Goal: Navigation & Orientation: Find specific page/section

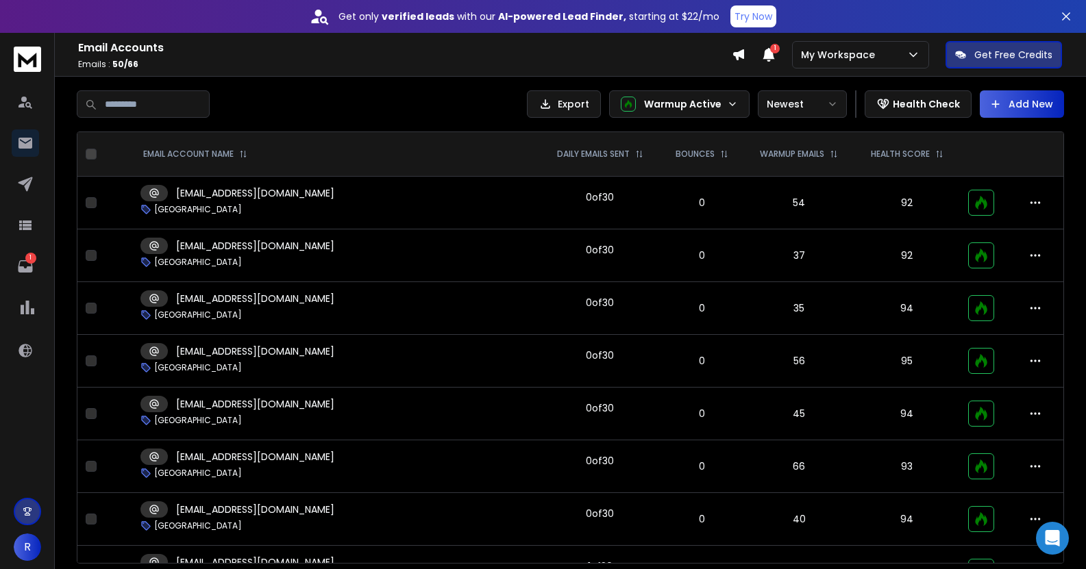
scroll to position [8, 0]
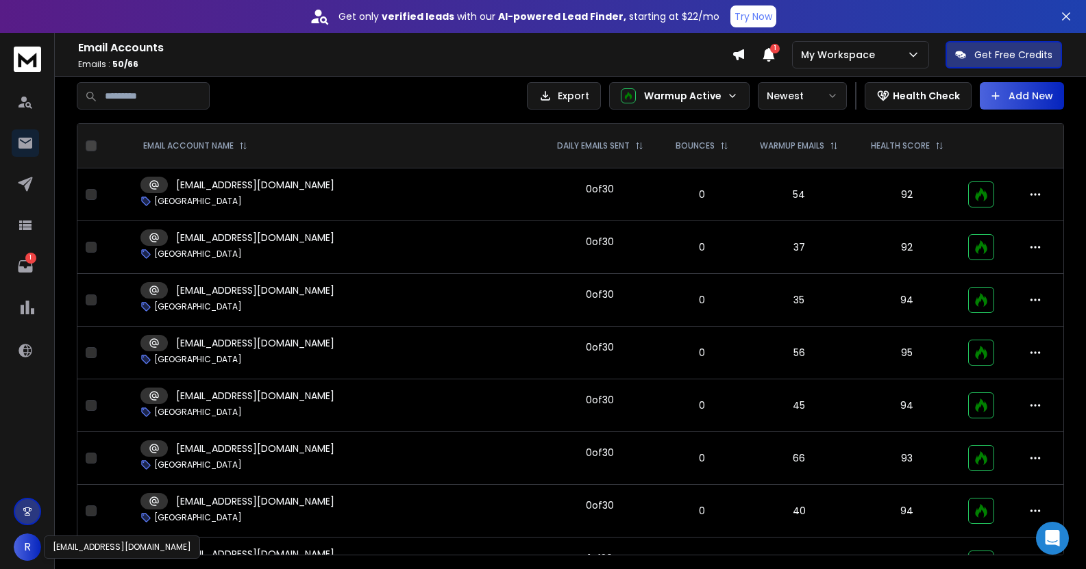
click at [31, 545] on span "R" at bounding box center [27, 547] width 27 height 27
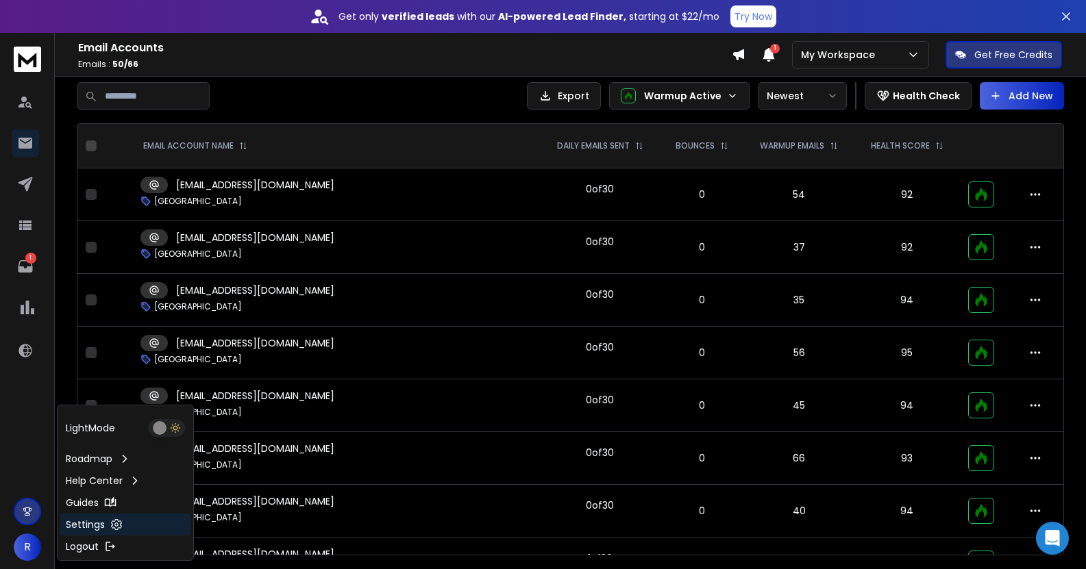
click at [97, 524] on p "Settings" at bounding box center [85, 525] width 39 height 14
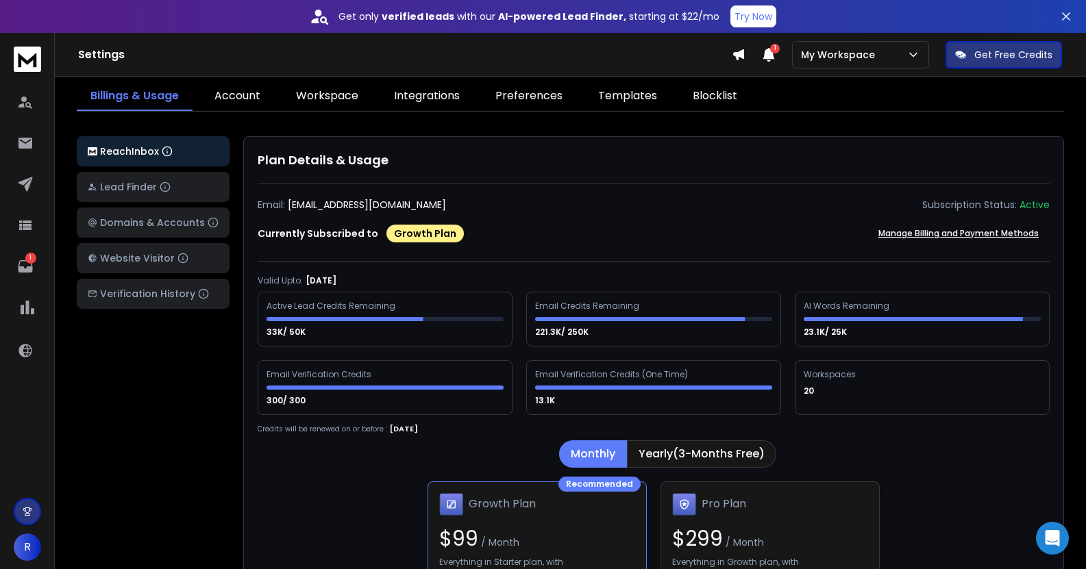
click at [412, 91] on link "Integrations" at bounding box center [426, 96] width 93 height 29
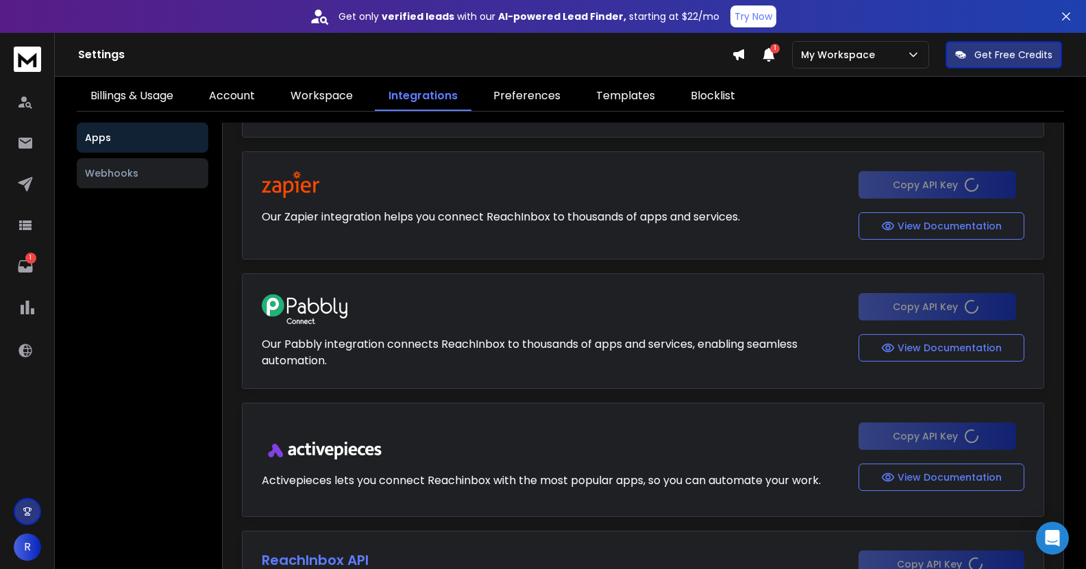
scroll to position [253, 0]
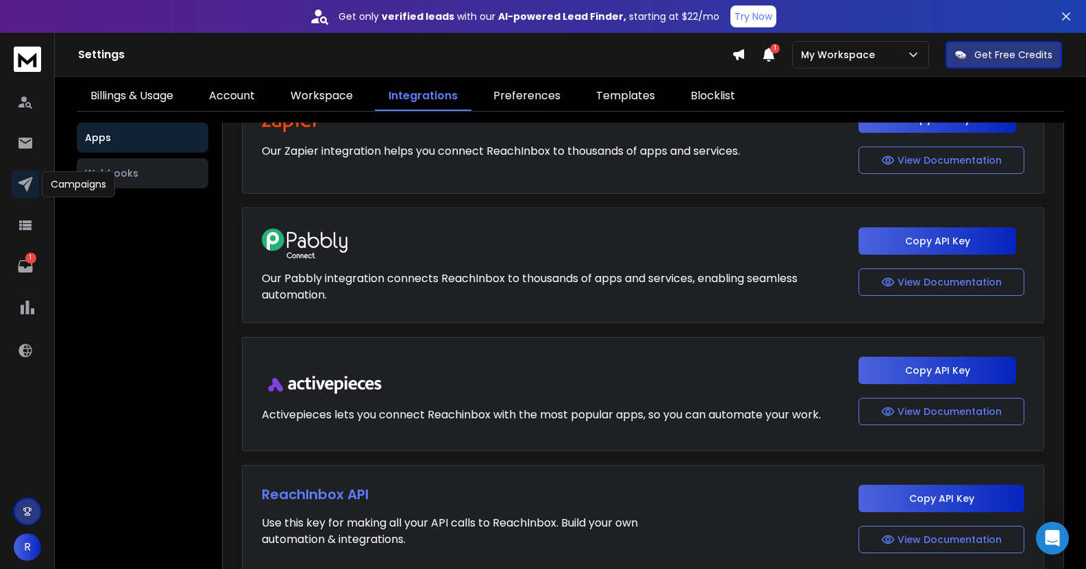
click at [25, 184] on icon at bounding box center [25, 184] width 16 height 16
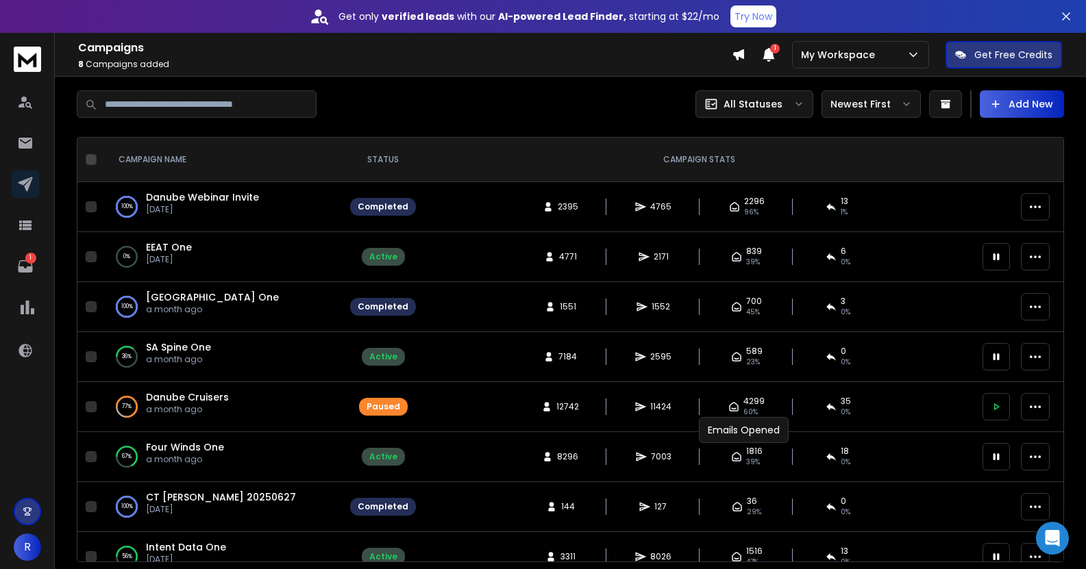
scroll to position [7, 0]
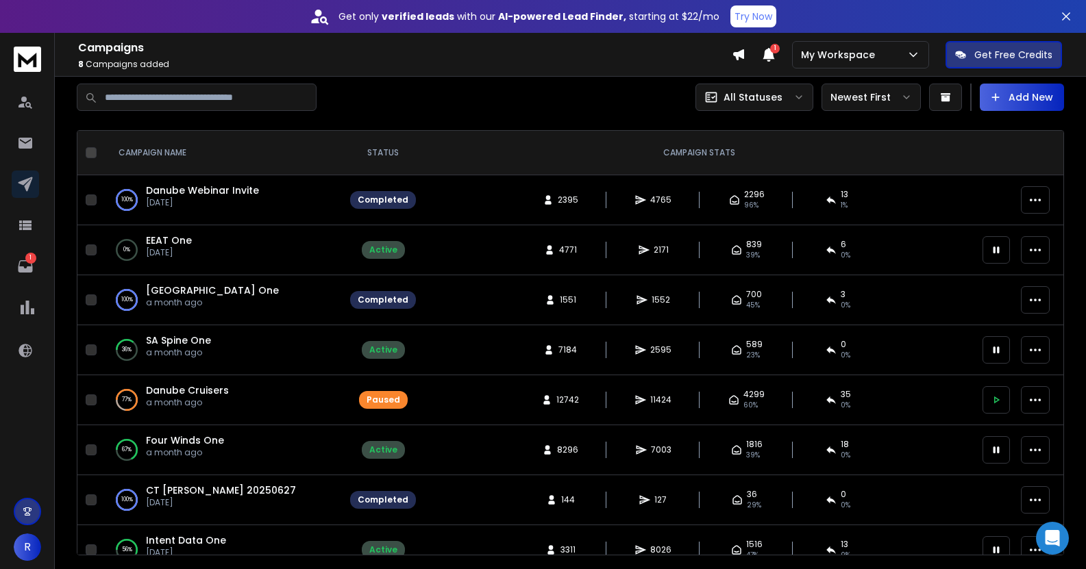
click at [192, 438] on span "Four Winds One" at bounding box center [185, 441] width 78 height 14
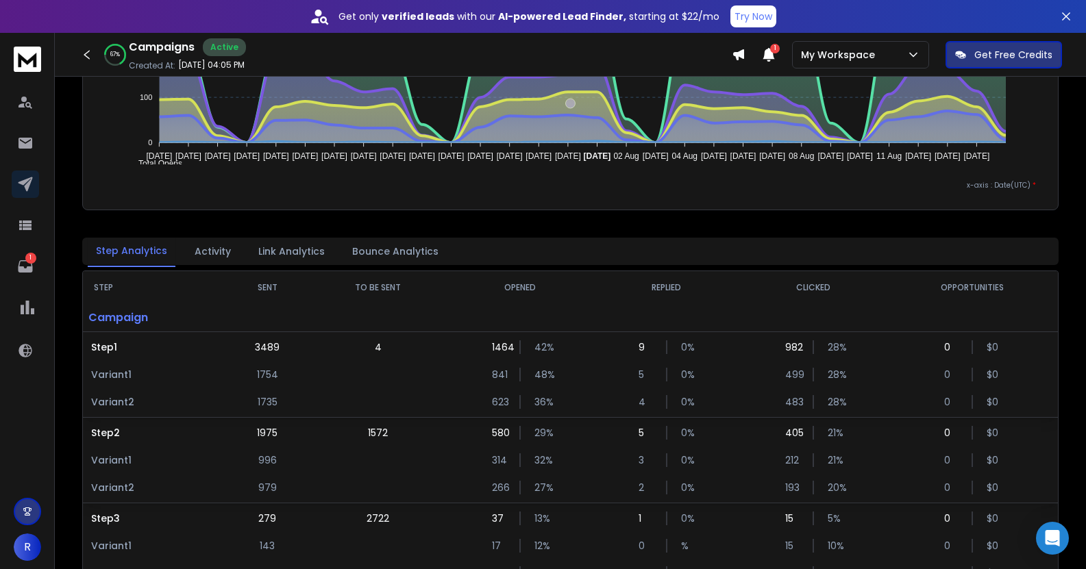
scroll to position [519, 0]
